Goal: Communication & Community: Answer question/provide support

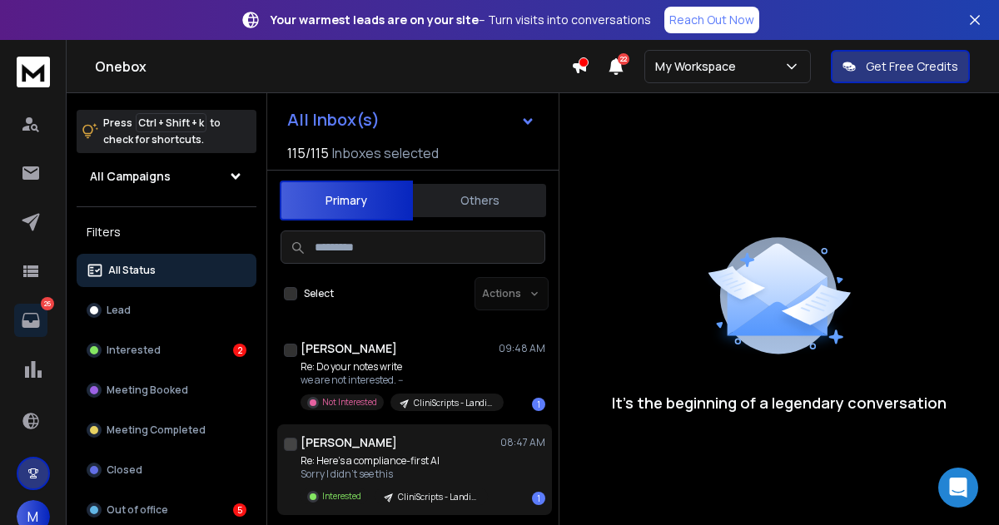
click at [362, 479] on p "Sorry I didn't see this" at bounding box center [393, 474] width 187 height 13
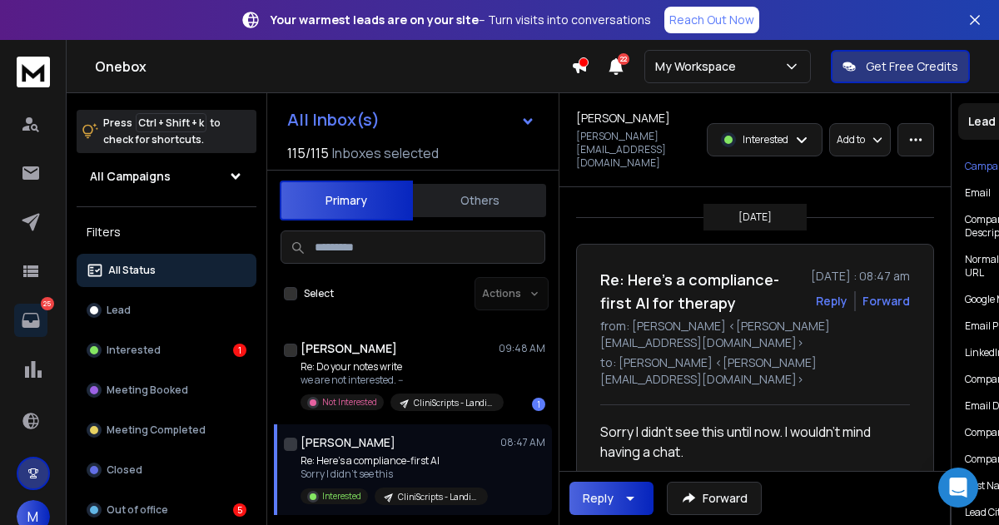
click at [339, 461] on p "Re: Here’s a compliance-first AI" at bounding box center [393, 460] width 187 height 13
click at [610, 496] on div "Reply" at bounding box center [598, 498] width 31 height 17
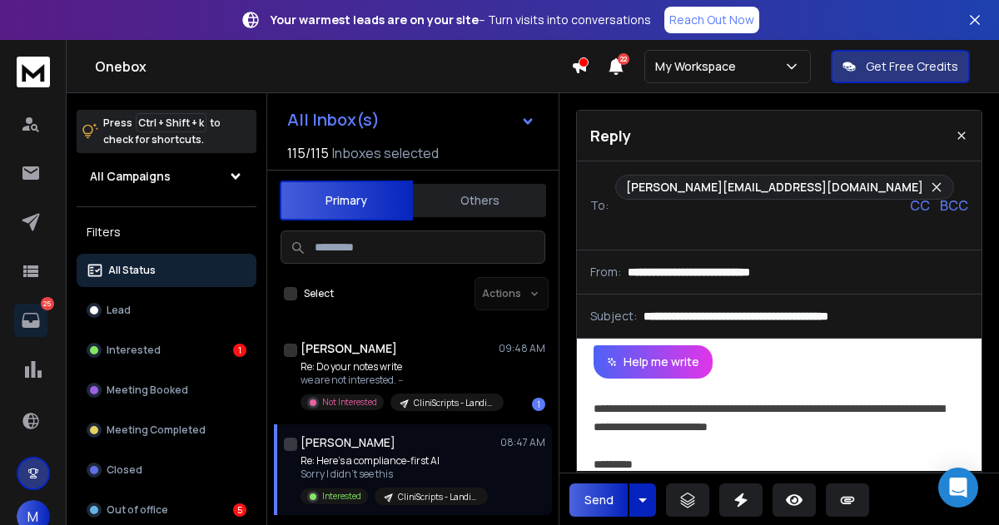
scroll to position [71, 0]
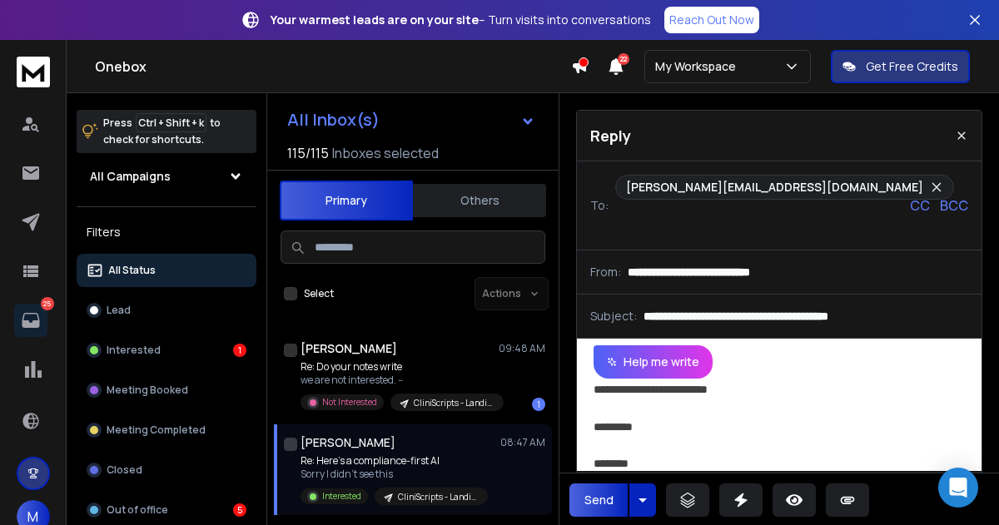
click at [606, 504] on button "Send" at bounding box center [598, 500] width 58 height 33
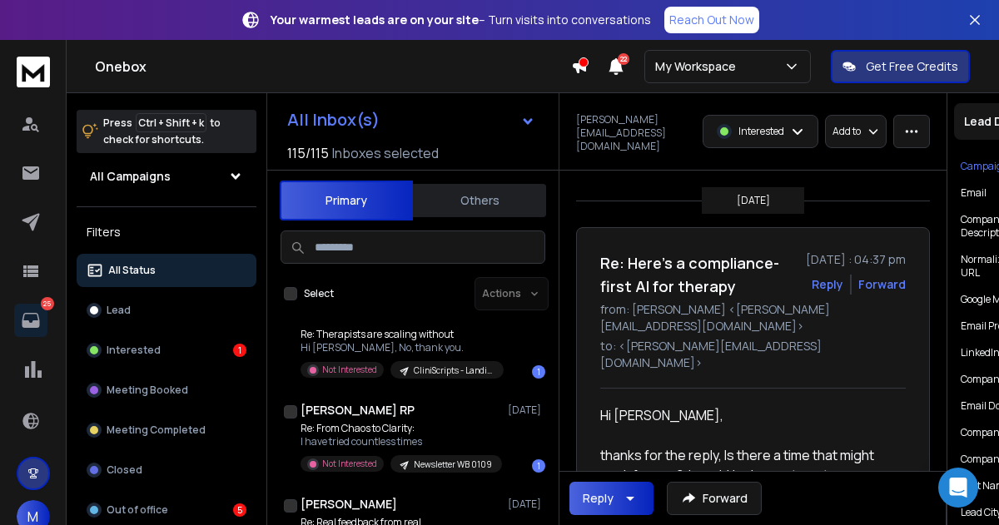
scroll to position [231, 0]
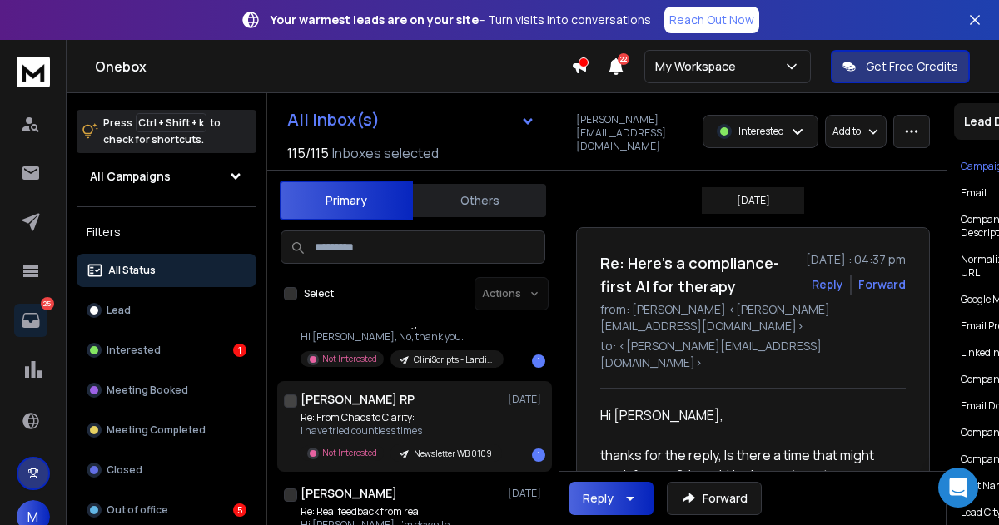
click at [310, 440] on div "Re: From Chaos to Clarity: I have tried countless times Not Interested Newslett…" at bounding box center [400, 436] width 201 height 51
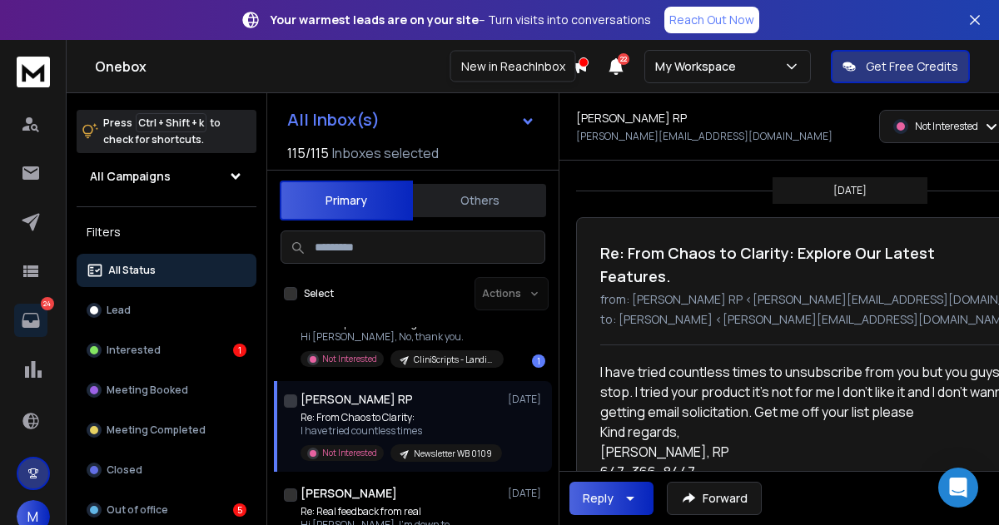
click at [586, 64] on div at bounding box center [584, 62] width 10 height 10
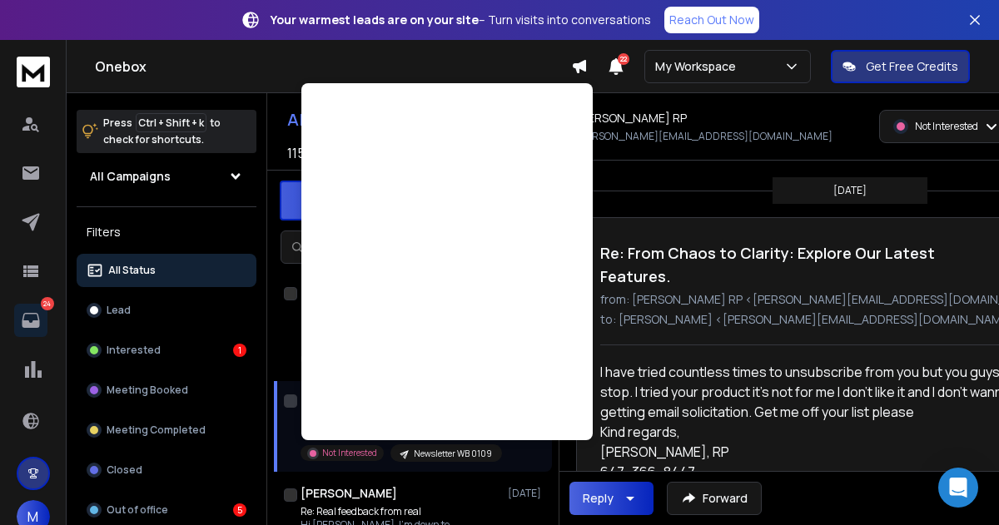
click at [499, 77] on div "Onebox 22 My Workspace Get Free Credits" at bounding box center [499, 66] width 999 height 53
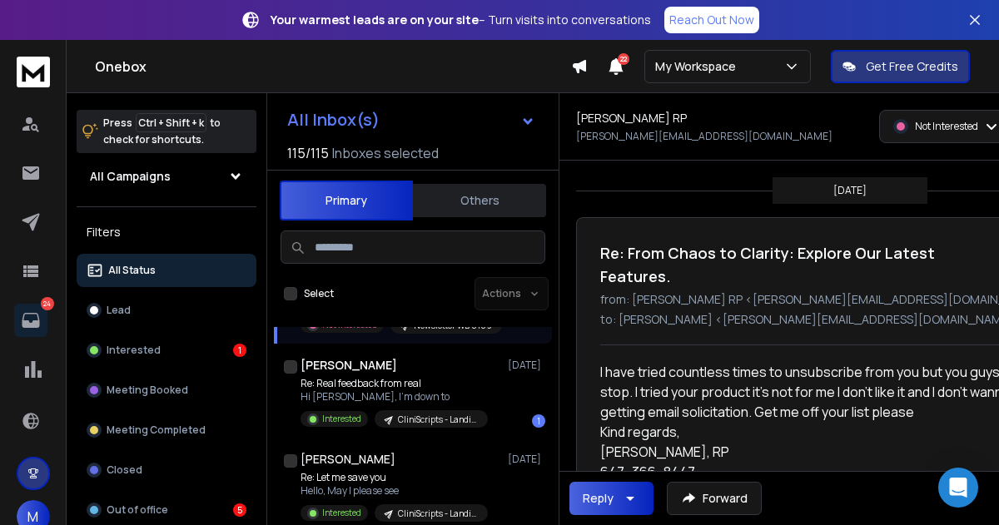
scroll to position [365, 0]
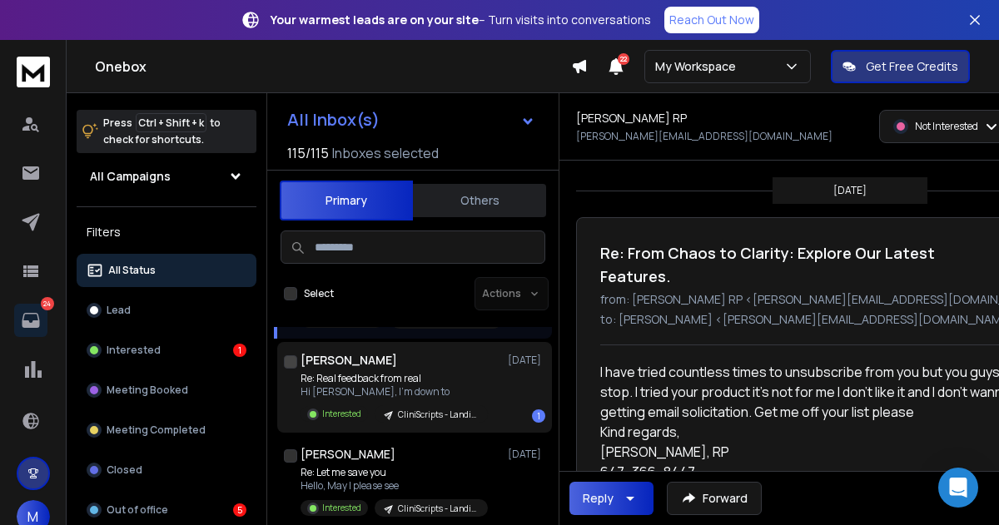
click at [346, 381] on p "Re: Real feedback from real" at bounding box center [393, 378] width 187 height 13
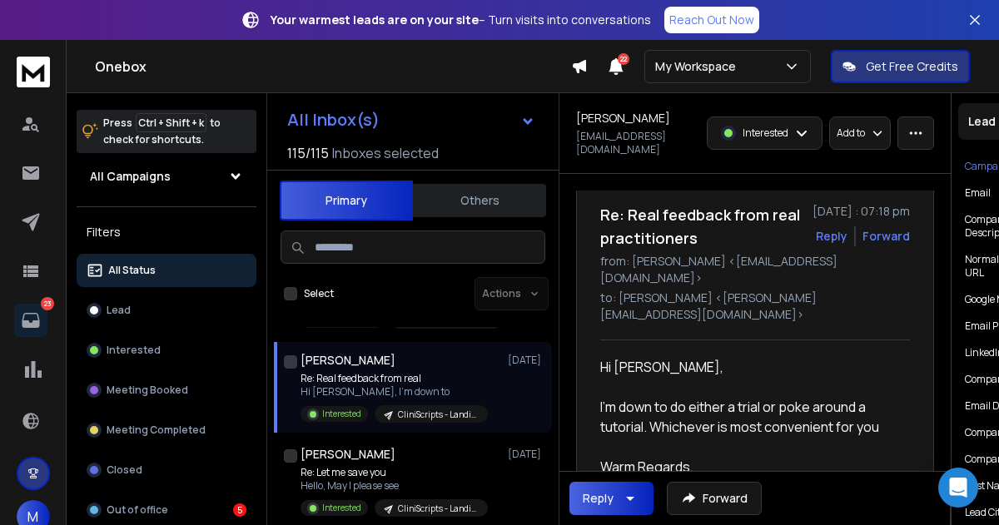
scroll to position [0, 0]
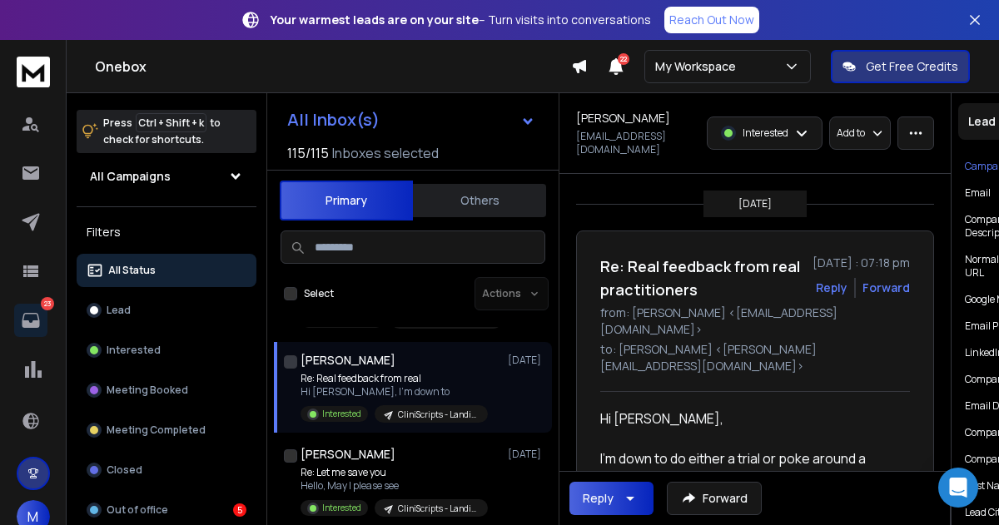
click at [602, 502] on div "Reply" at bounding box center [598, 498] width 31 height 17
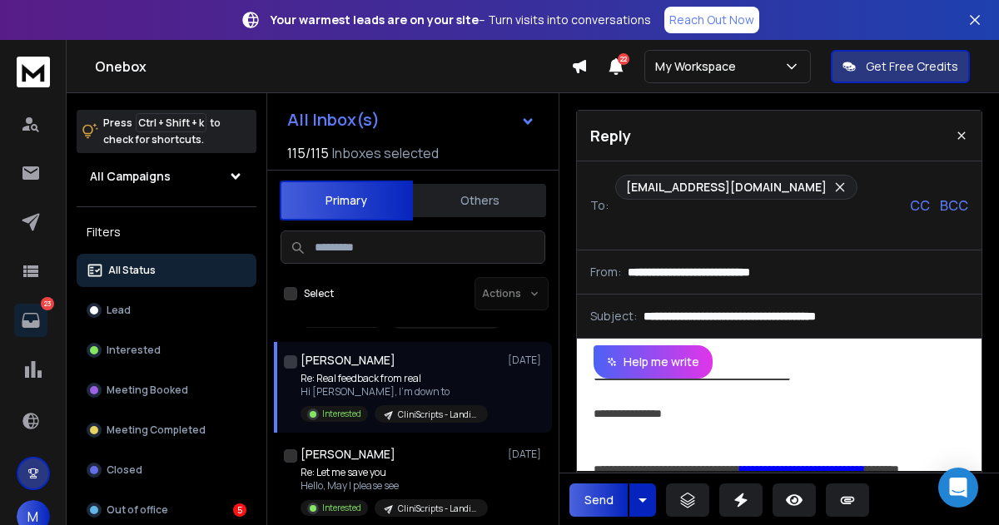
scroll to position [72, 0]
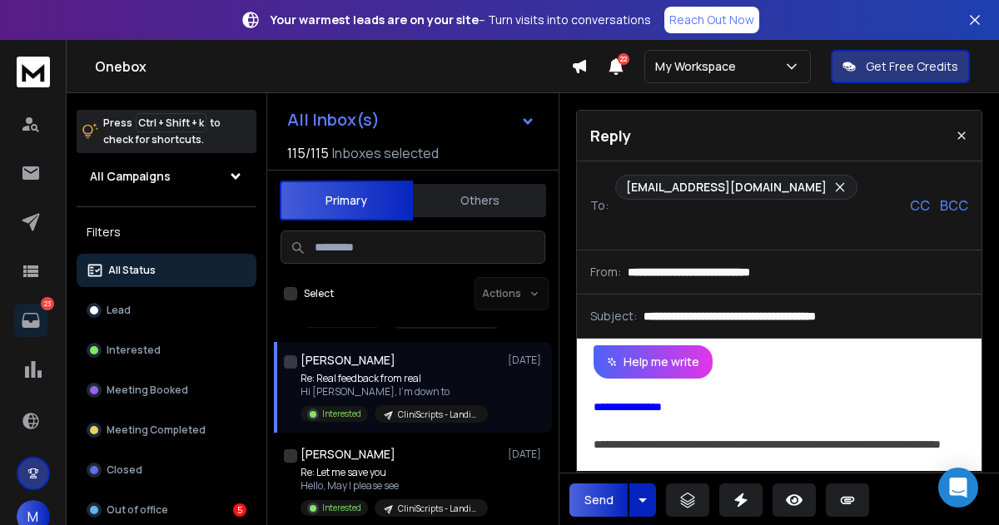
click at [812, 443] on div "**********" at bounding box center [776, 453] width 366 height 37
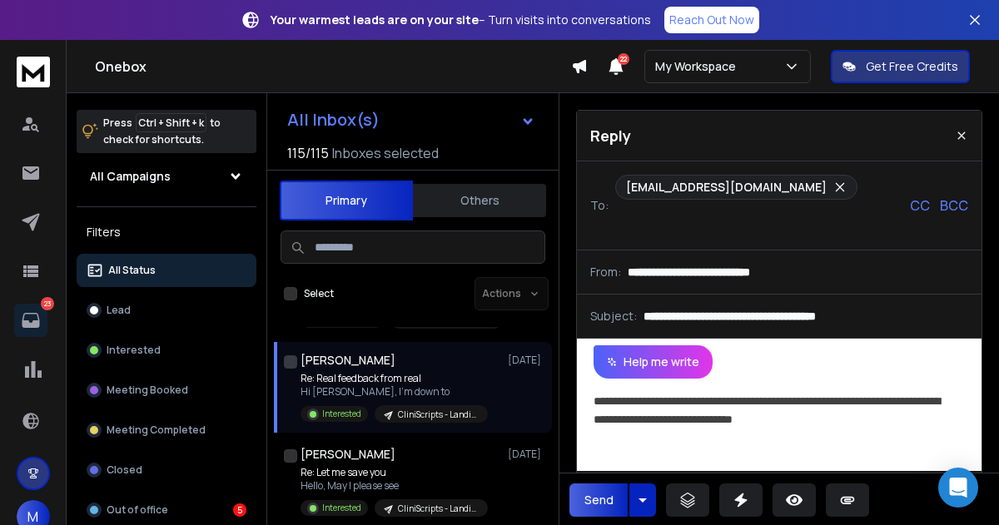
scroll to position [119, 0]
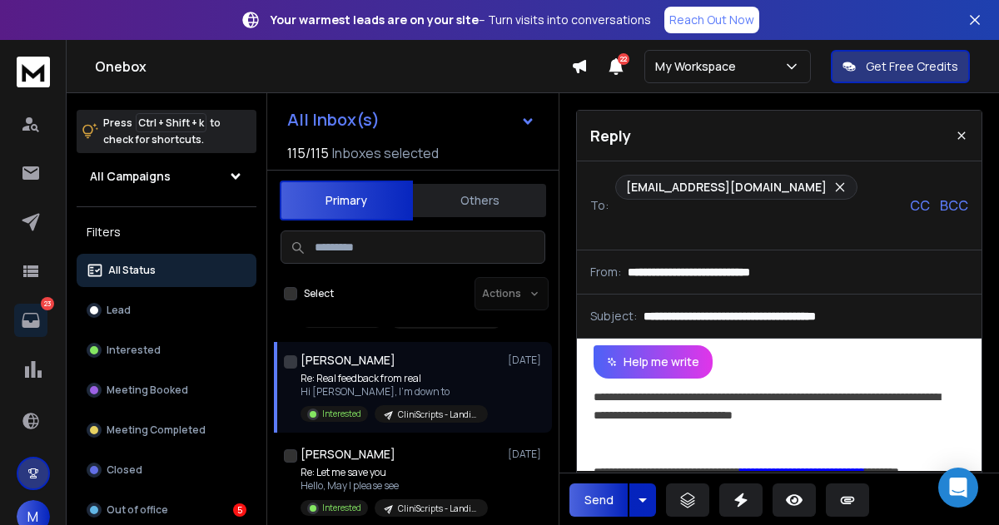
click at [850, 417] on div "**********" at bounding box center [776, 406] width 366 height 37
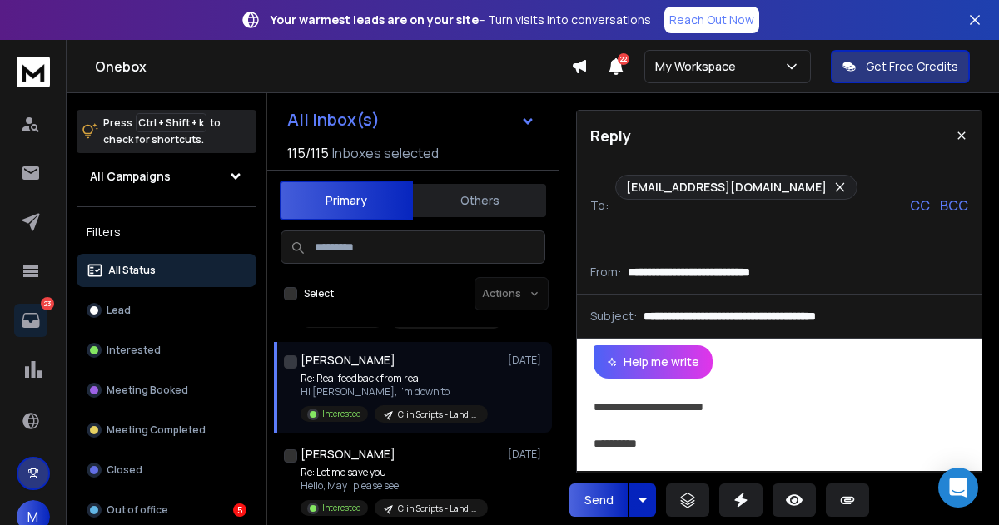
scroll to position [257, 0]
click at [603, 498] on button "Send" at bounding box center [598, 500] width 58 height 33
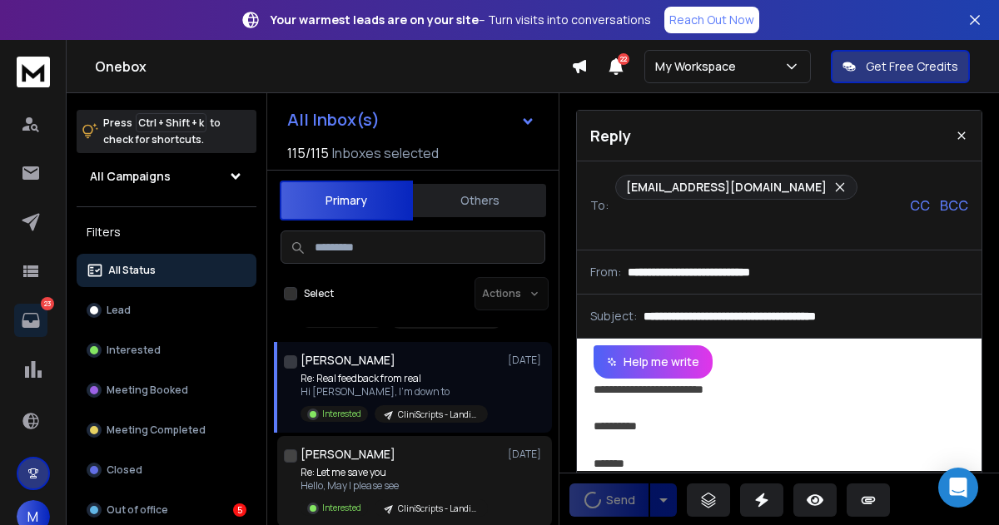
click at [360, 474] on p "Re: Let me save you" at bounding box center [393, 472] width 187 height 13
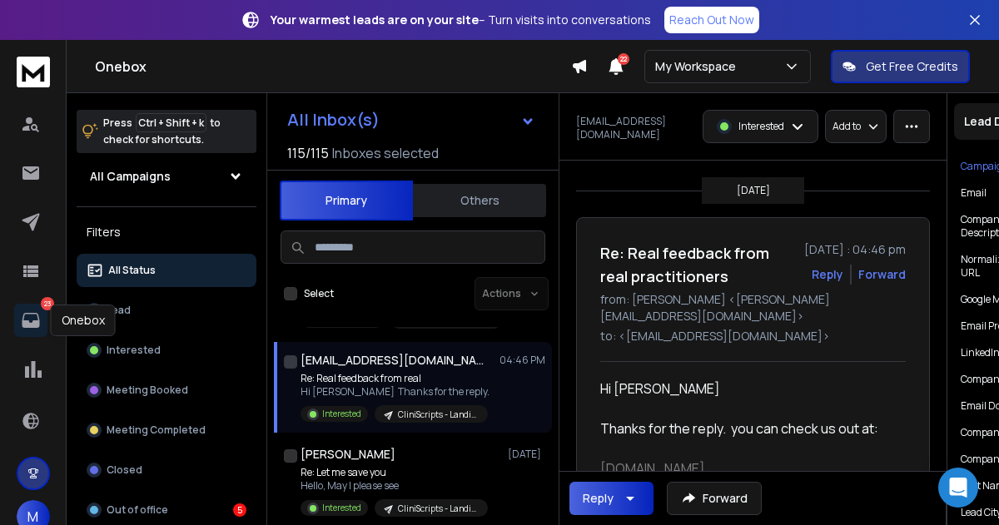
click at [32, 314] on icon at bounding box center [31, 320] width 20 height 20
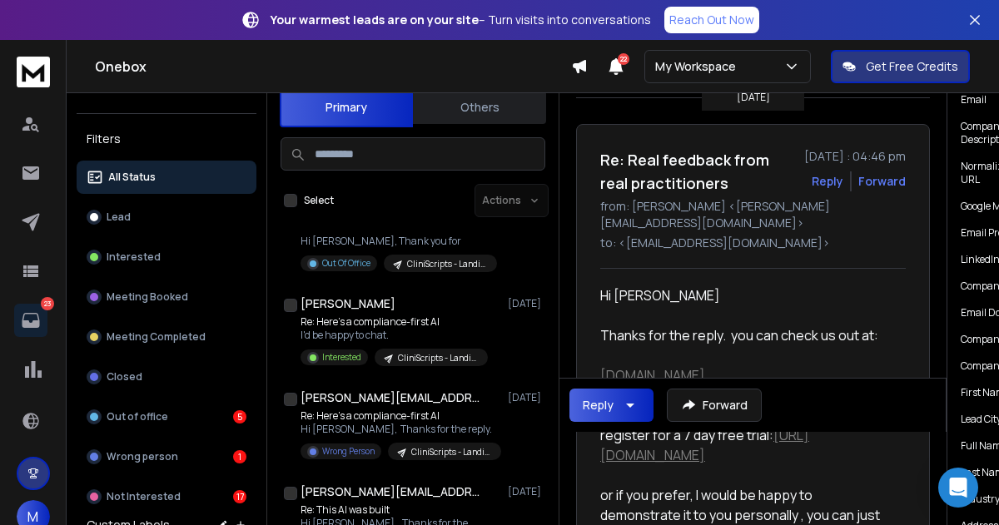
scroll to position [1184, 0]
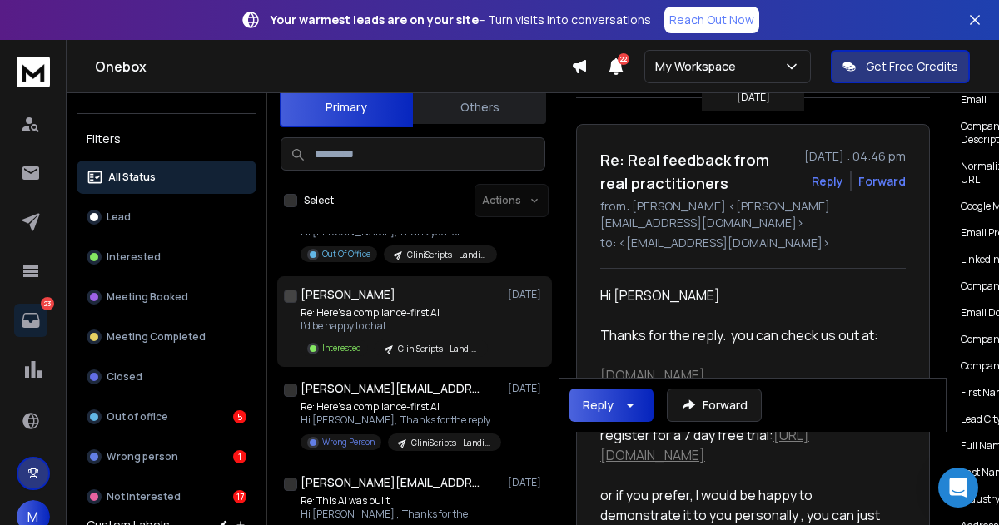
click at [445, 315] on p "Re: Here’s a compliance-first AI" at bounding box center [393, 312] width 187 height 13
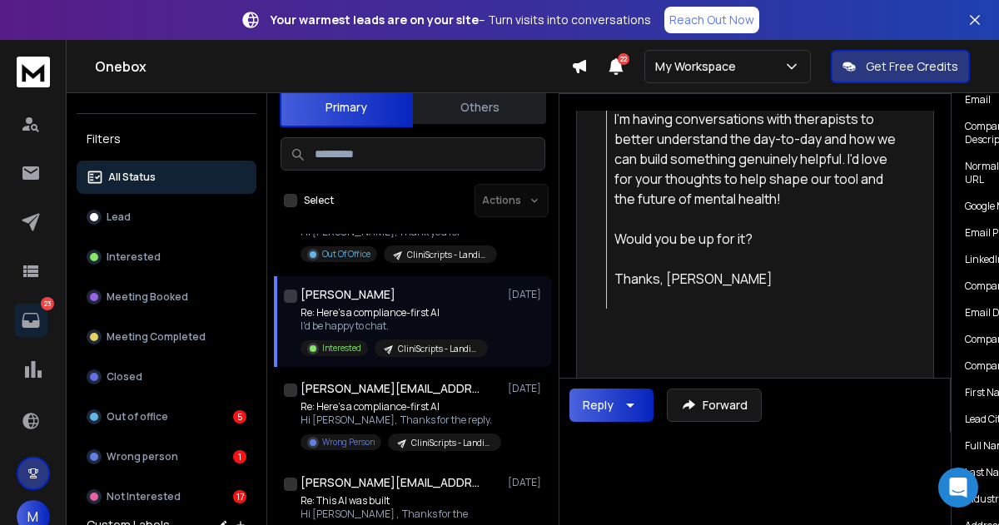
scroll to position [527, 0]
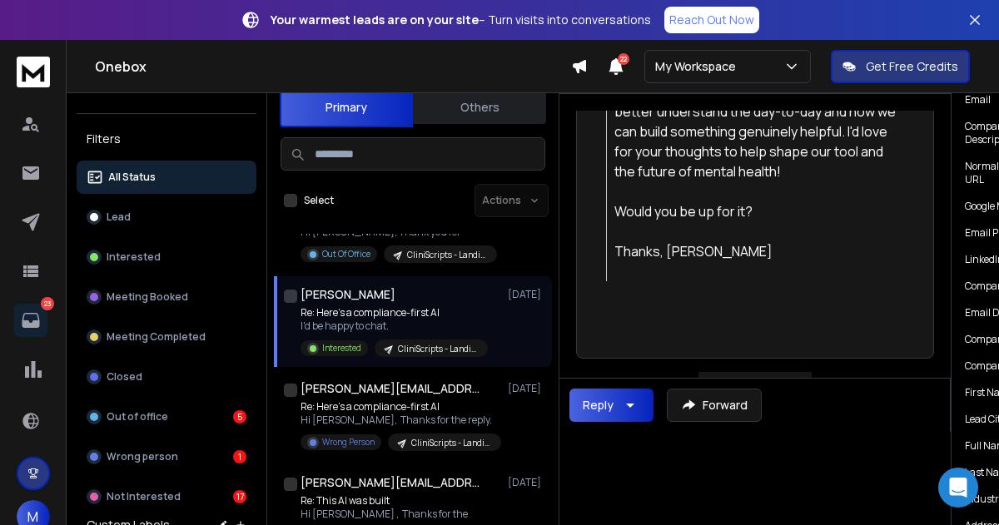
click at [793, 372] on div "View all 1 reply" at bounding box center [754, 385] width 113 height 27
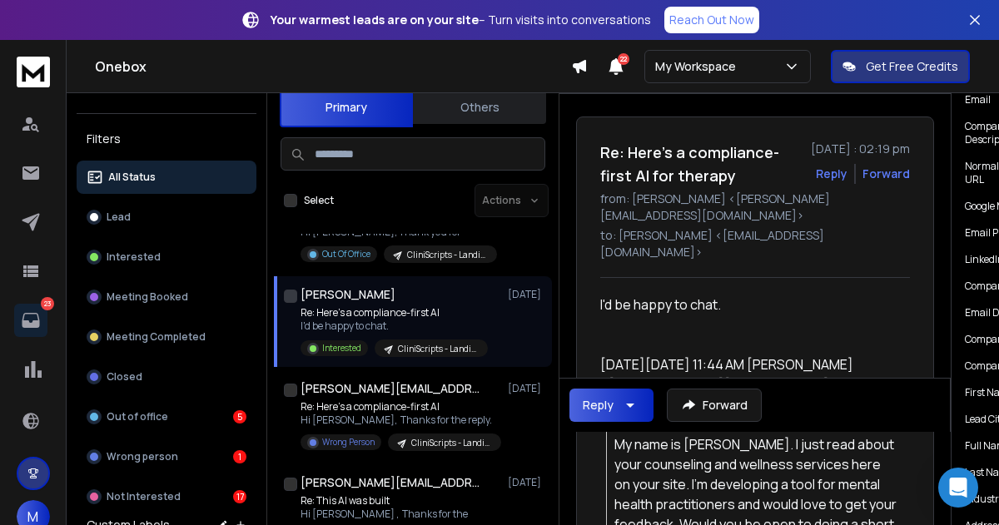
scroll to position [0, 0]
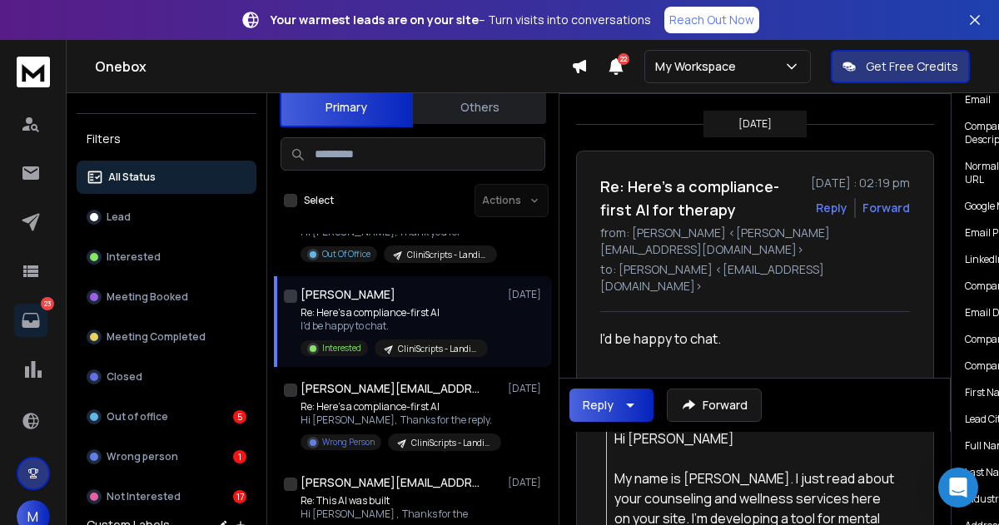
click at [592, 411] on div "Reply" at bounding box center [598, 405] width 31 height 17
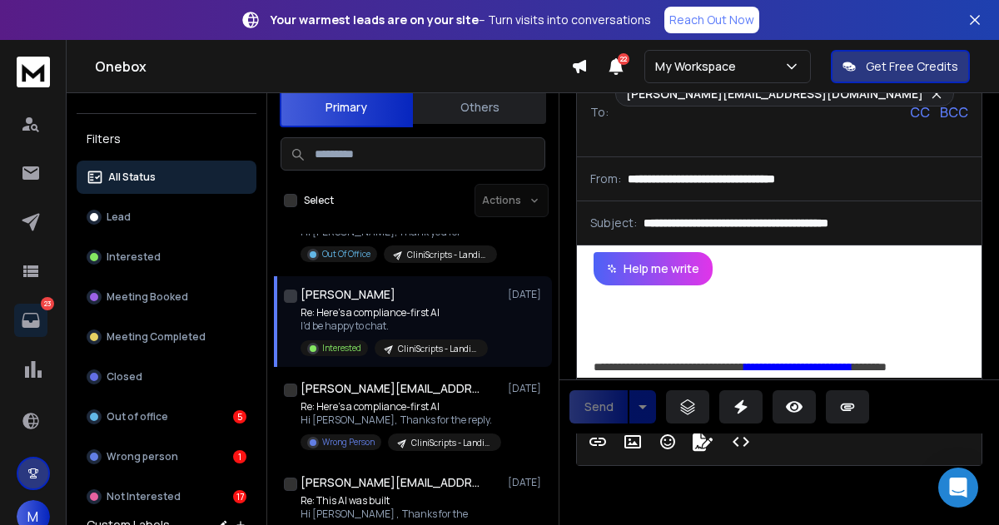
click at [639, 307] on div at bounding box center [778, 311] width 371 height 18
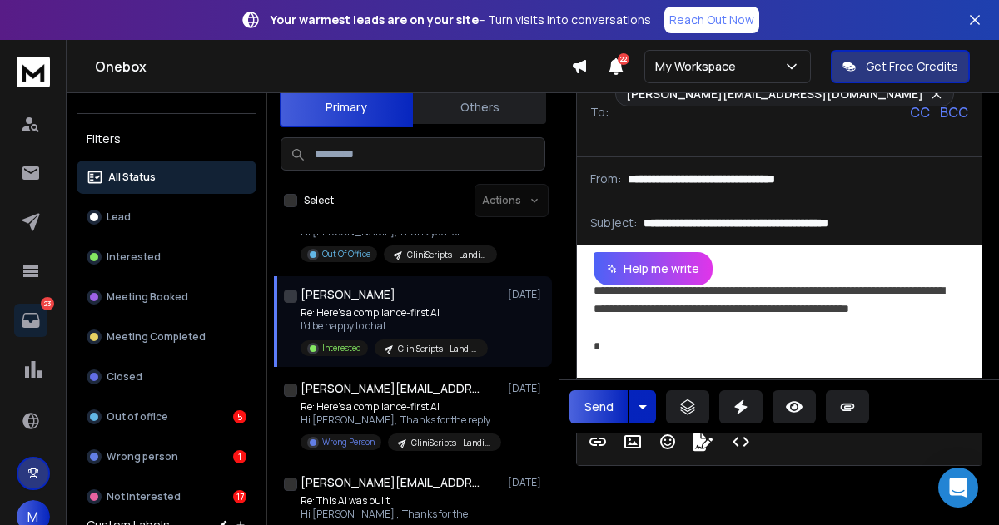
scroll to position [61, 0]
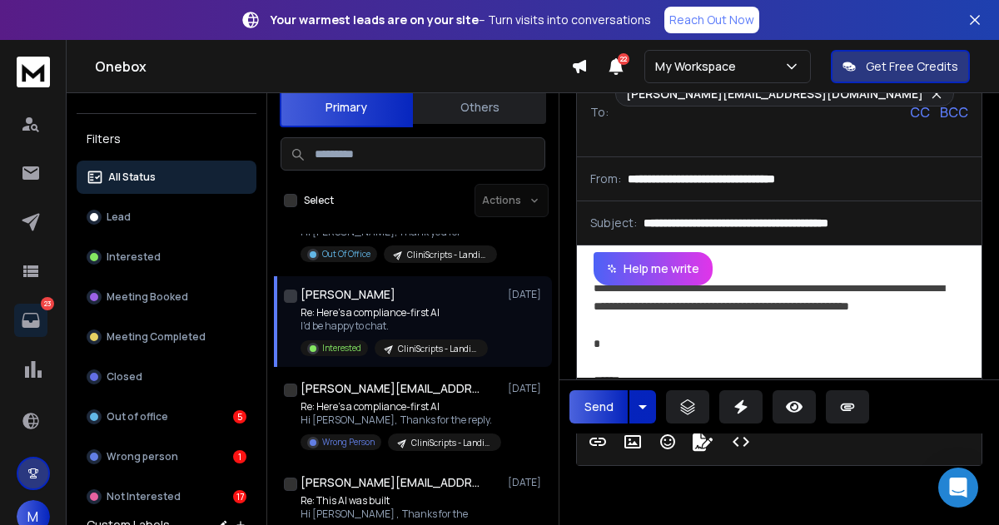
click at [666, 324] on div "**********" at bounding box center [776, 307] width 366 height 56
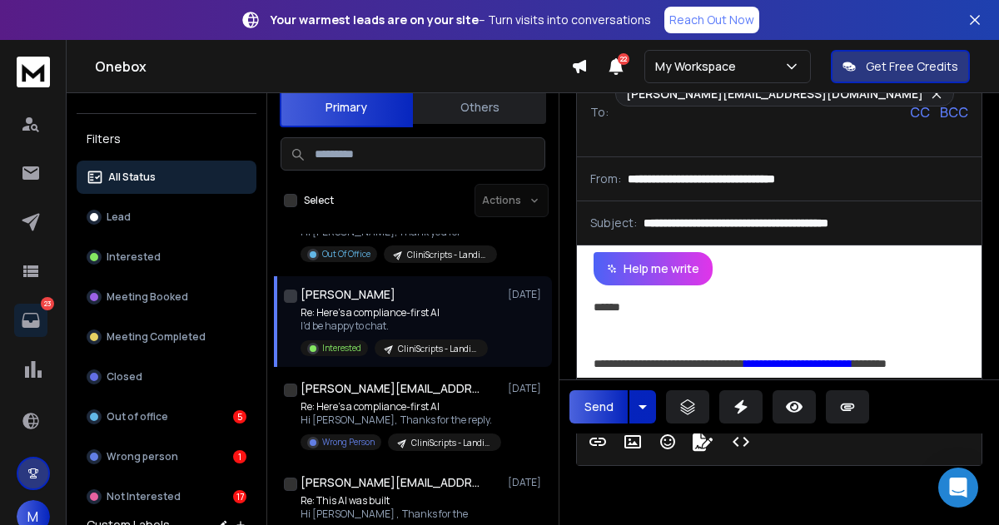
scroll to position [148, 0]
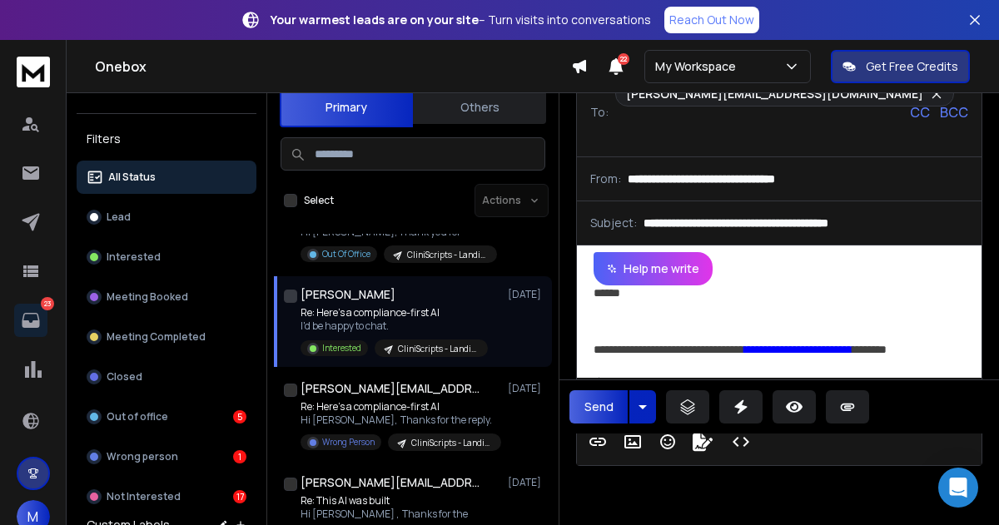
click at [595, 315] on div at bounding box center [776, 312] width 366 height 18
click at [594, 421] on button "Send" at bounding box center [598, 406] width 58 height 33
click at [601, 405] on button "Send" at bounding box center [598, 406] width 58 height 33
click at [605, 407] on button "Send" at bounding box center [598, 406] width 58 height 33
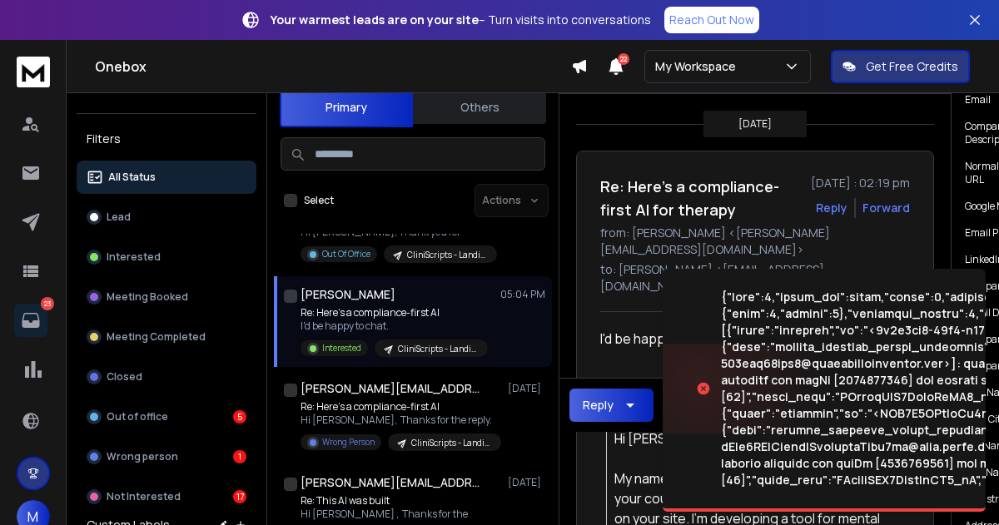
click at [609, 349] on div at bounding box center [748, 359] width 296 height 20
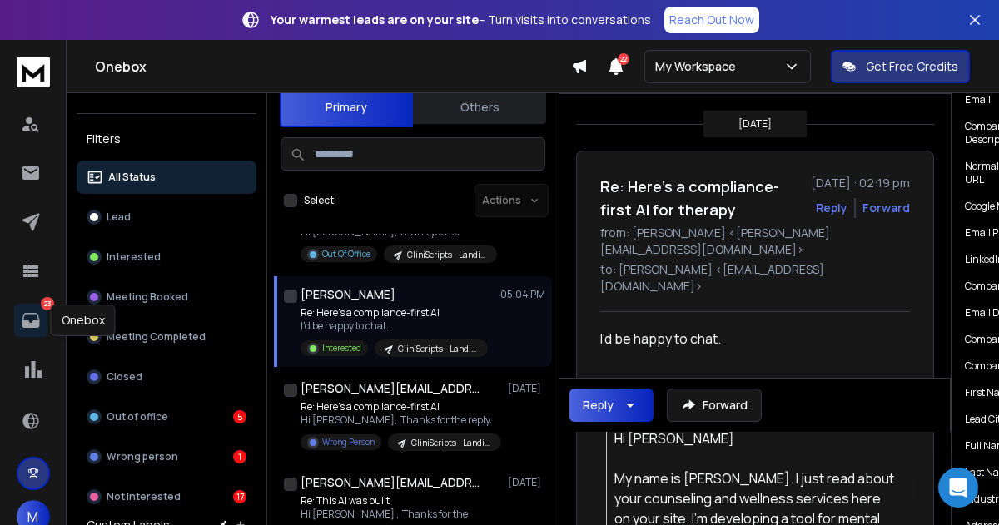
click at [40, 312] on icon at bounding box center [31, 320] width 20 height 20
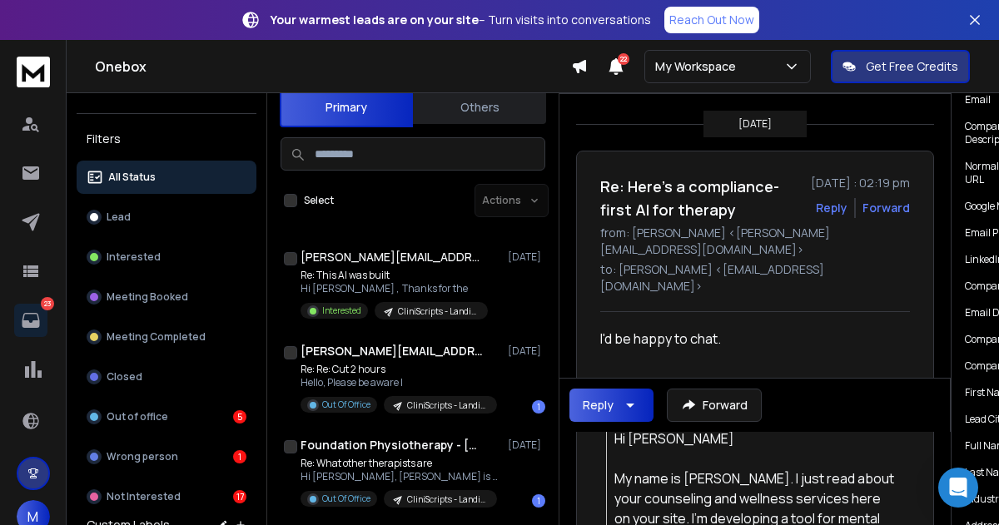
scroll to position [1401, 0]
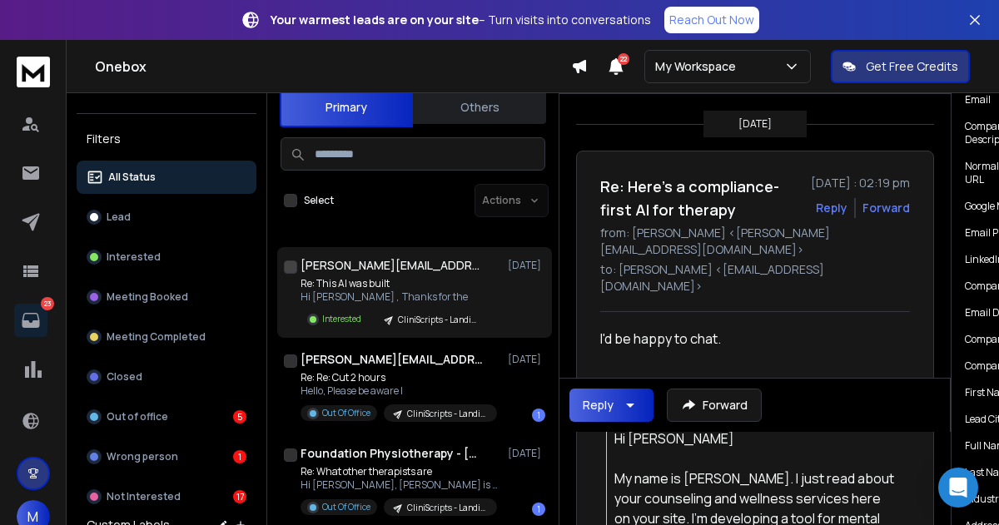
click at [375, 287] on p "Re: This AI was built" at bounding box center [393, 283] width 187 height 13
